Goal: Task Accomplishment & Management: Manage account settings

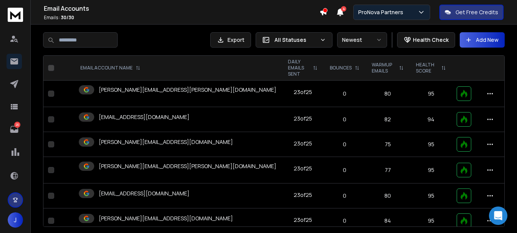
click at [386, 12] on p "ProNova Partners" at bounding box center [382, 12] width 48 height 8
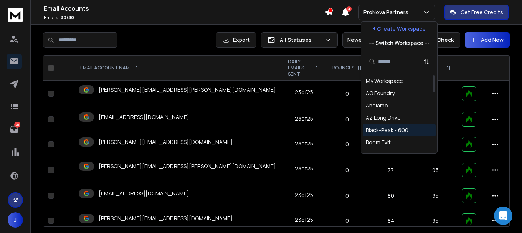
click at [388, 132] on div "Black-Peak - 600" at bounding box center [387, 130] width 43 height 8
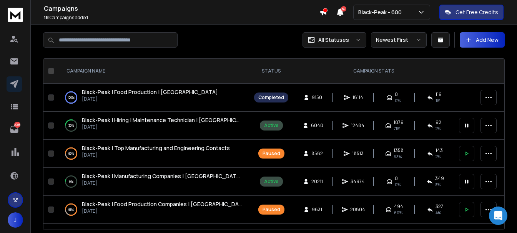
click at [141, 121] on span "Black-Peak | Hiring | Maintenance Technician | USA" at bounding box center [169, 119] width 174 height 7
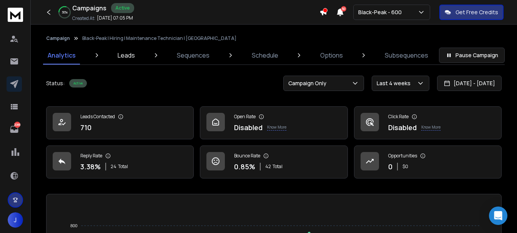
click at [115, 54] on link "Leads" at bounding box center [126, 55] width 27 height 18
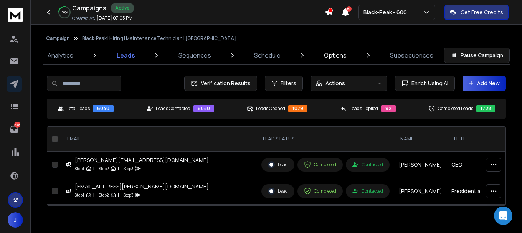
click at [346, 53] on p "Options" at bounding box center [335, 55] width 23 height 9
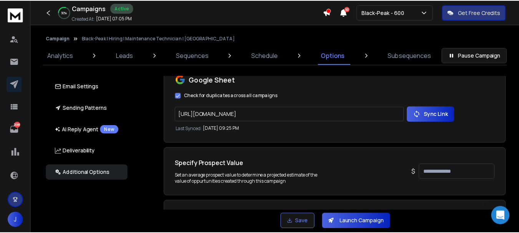
scroll to position [1452, 0]
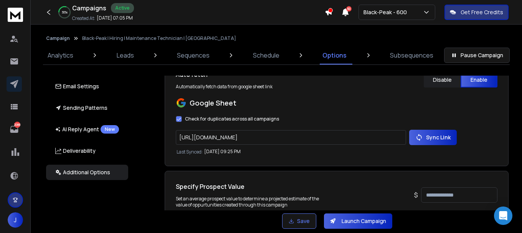
click at [238, 134] on link "https://docs.google.com/spreadsheets/d/15YsBcum3TnY29fAJxqDWIiC6gq6JSejoaabq1jc…" at bounding box center [208, 137] width 58 height 7
click at [12, 84] on icon at bounding box center [14, 84] width 8 height 8
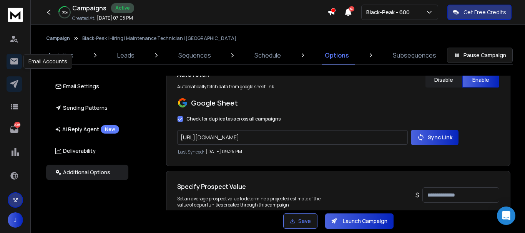
click at [12, 61] on icon at bounding box center [14, 61] width 8 height 6
